Goal: Navigation & Orientation: Find specific page/section

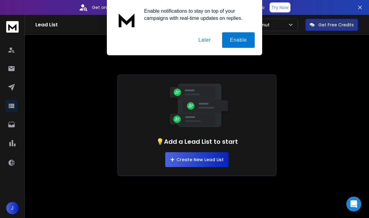
click at [203, 39] on button "Later" at bounding box center [204, 40] width 28 height 16
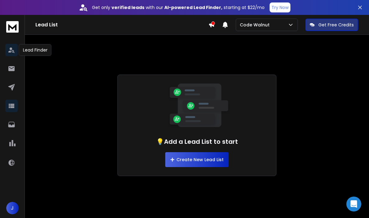
click at [14, 50] on icon at bounding box center [11, 49] width 7 height 7
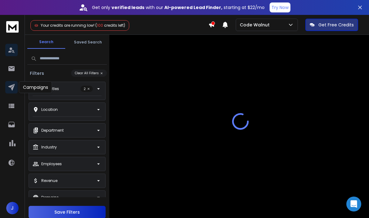
click at [14, 89] on icon at bounding box center [11, 87] width 7 height 7
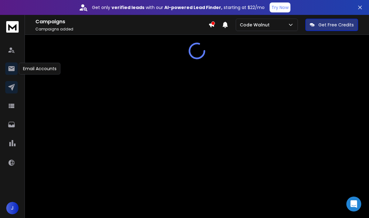
click at [16, 66] on link at bounding box center [11, 68] width 12 height 12
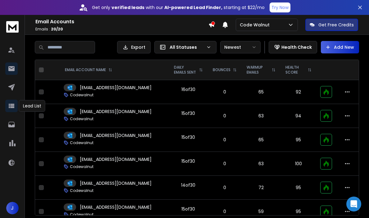
click at [12, 108] on icon at bounding box center [11, 105] width 7 height 7
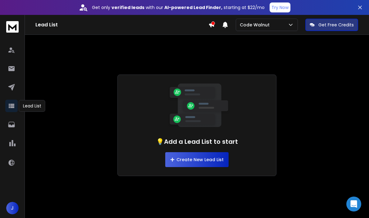
click at [11, 106] on icon at bounding box center [11, 105] width 7 height 7
click at [11, 128] on icon at bounding box center [11, 124] width 7 height 7
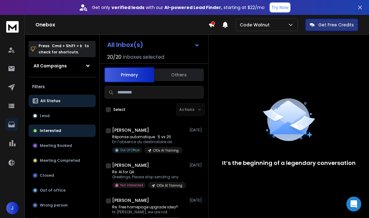
click at [64, 130] on button "Interested" at bounding box center [62, 131] width 67 height 12
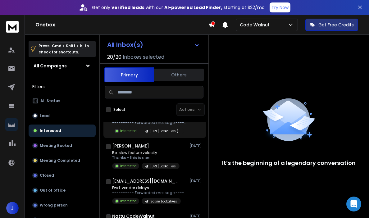
scroll to position [20, 0]
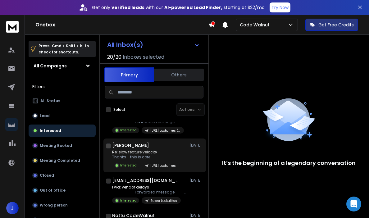
click at [155, 149] on div "[PERSON_NAME] [DATE] Re: slow feature velocity Thanks - this is core Interested…" at bounding box center [157, 155] width 91 height 26
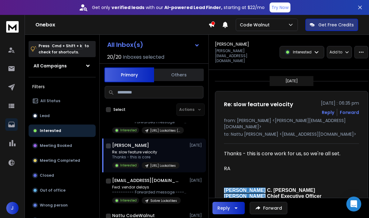
click at [155, 149] on div "[PERSON_NAME] [DATE] Re: slow feature velocity Thanks - this is core Interested…" at bounding box center [157, 155] width 91 height 26
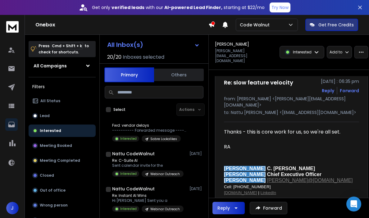
scroll to position [87, 0]
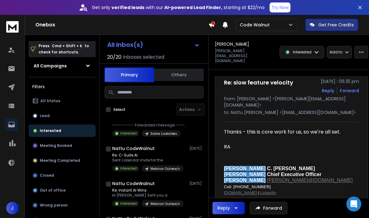
click at [153, 151] on div "Nattu CodeWalnut [DATE]" at bounding box center [157, 148] width 91 height 6
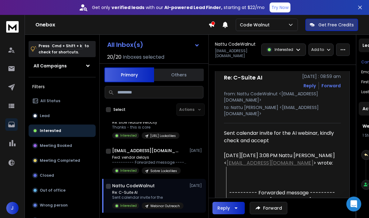
scroll to position [48, 0]
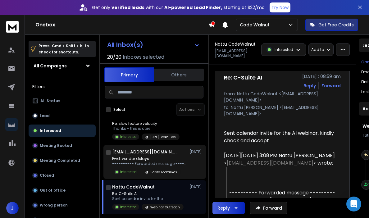
click at [147, 158] on p "Fwd: vendor delays" at bounding box center [149, 158] width 75 height 5
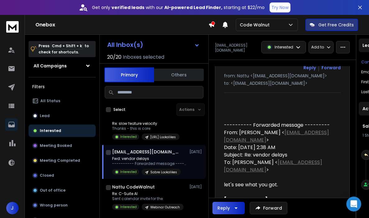
scroll to position [0, 0]
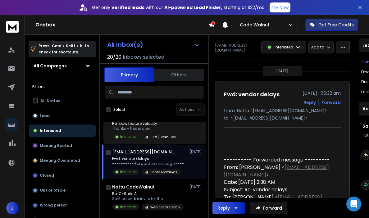
click at [155, 127] on p "Thanks - this is core" at bounding box center [145, 128] width 67 height 5
